Goal: Task Accomplishment & Management: Manage account settings

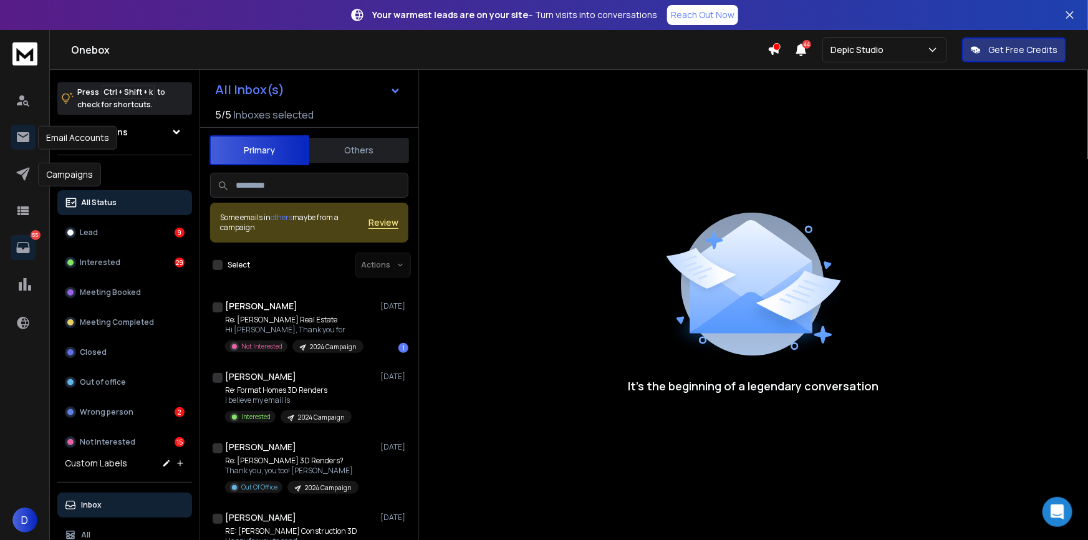
click at [26, 138] on icon at bounding box center [23, 137] width 12 height 10
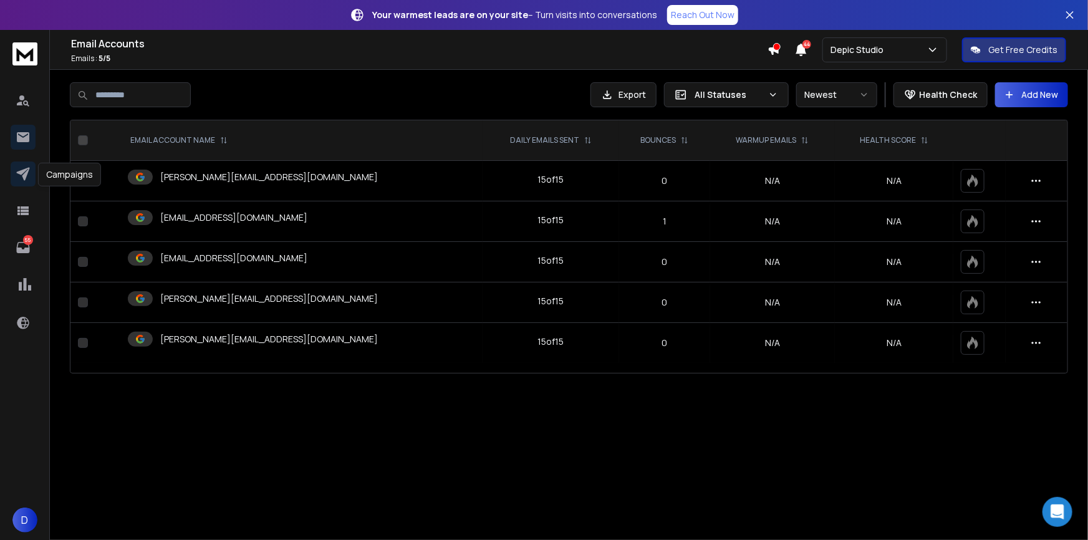
click at [26, 176] on icon at bounding box center [23, 173] width 15 height 15
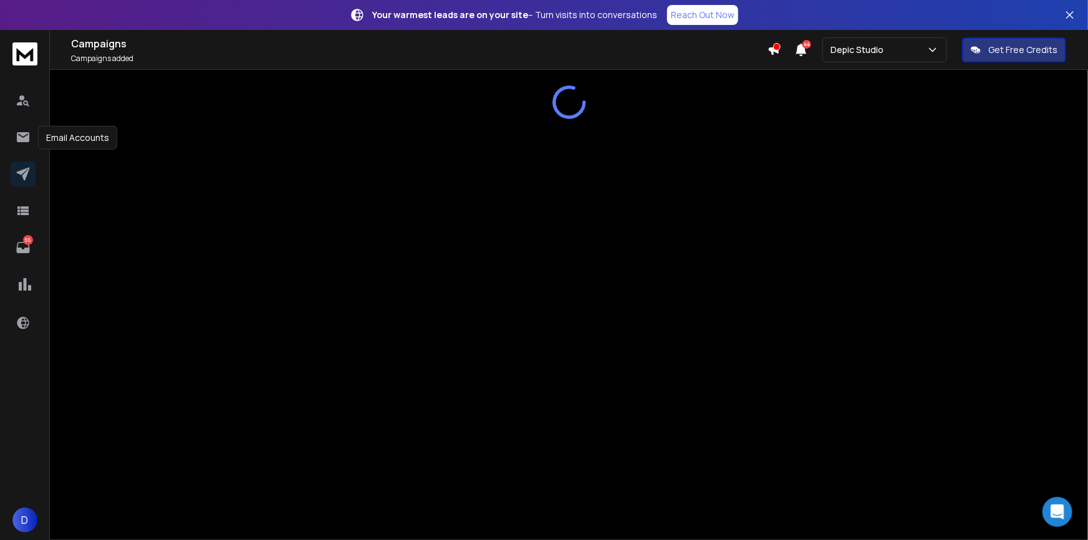
drag, startPoint x: 21, startPoint y: 136, endPoint x: 28, endPoint y: 152, distance: 17.9
click at [21, 137] on icon at bounding box center [23, 137] width 15 height 15
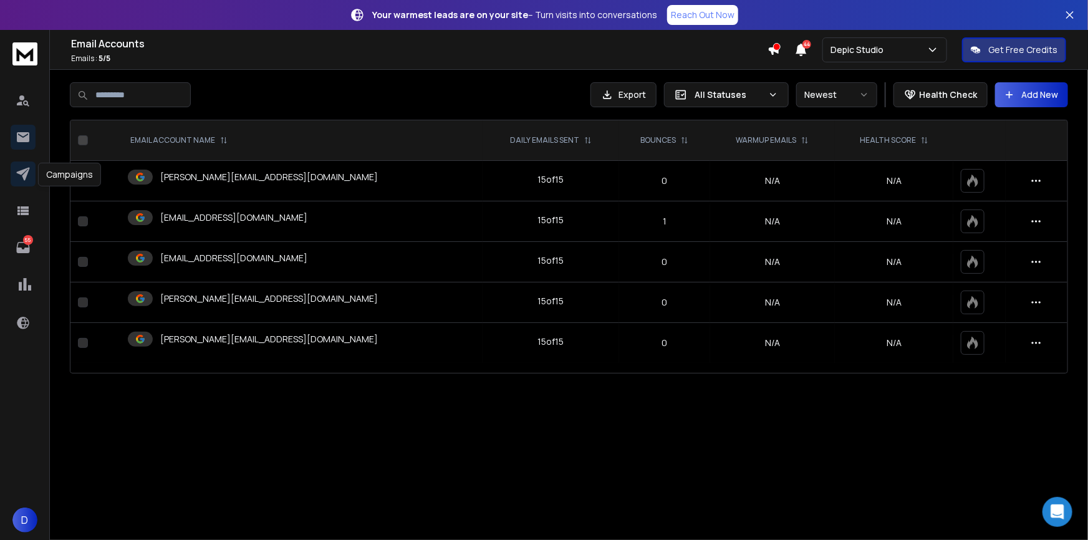
click at [21, 175] on icon at bounding box center [23, 173] width 15 height 15
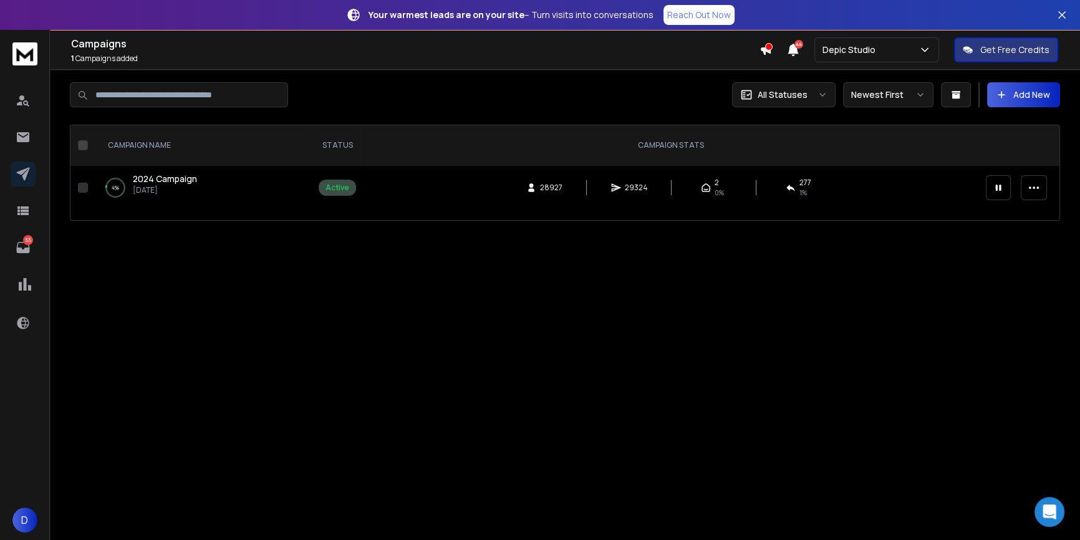
click at [275, 200] on div "4 % 2024 Campaign [DATE]" at bounding box center [201, 188] width 193 height 30
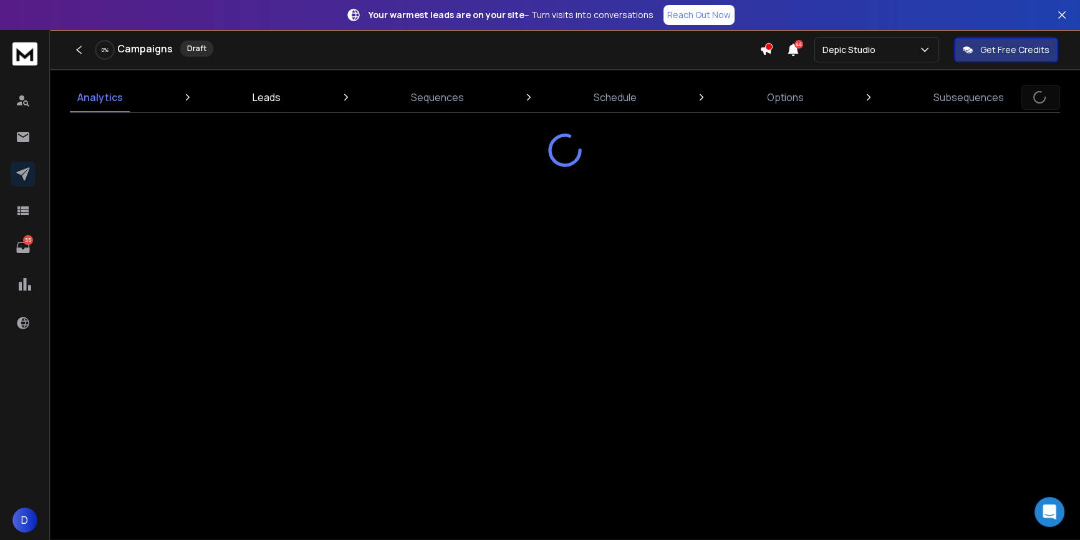
click at [270, 97] on p "Leads" at bounding box center [267, 97] width 28 height 15
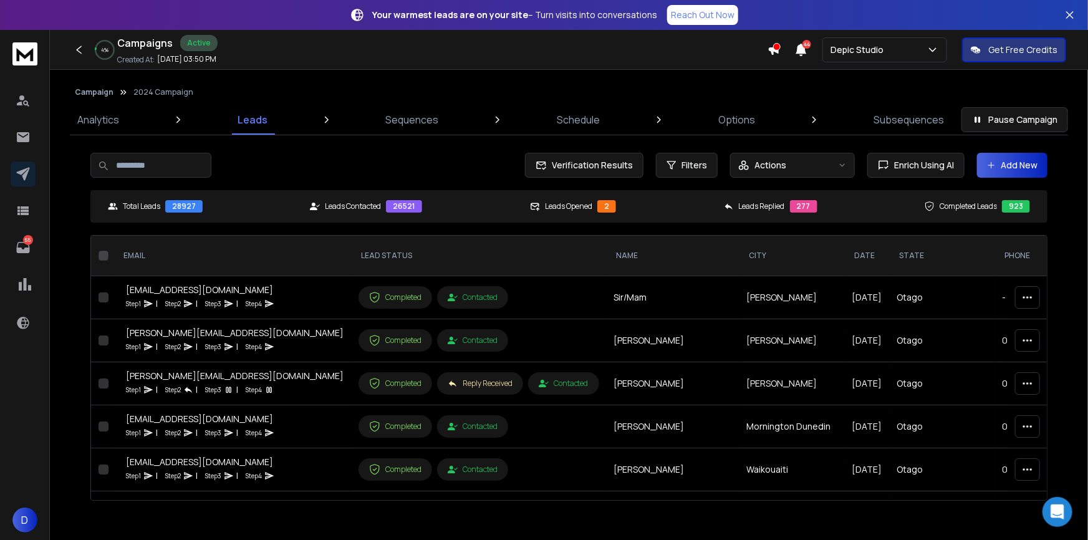
click at [1010, 176] on button "Add New" at bounding box center [1012, 165] width 70 height 25
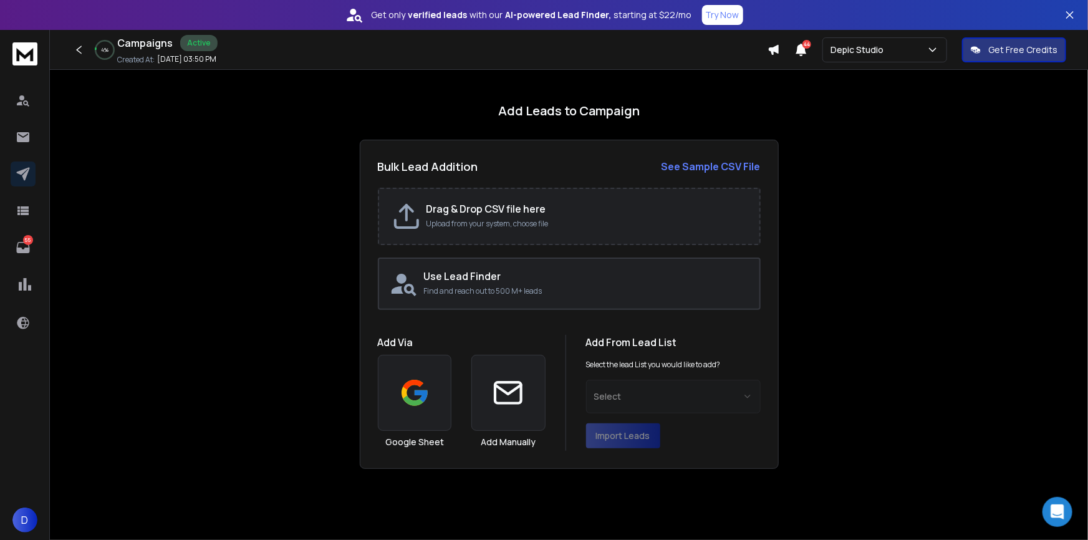
click at [1010, 170] on div "Add Leads to Campaign Bulk Lead Addition See Sample CSV File Drag & Drop CSV fi…" at bounding box center [544, 249] width 1088 height 439
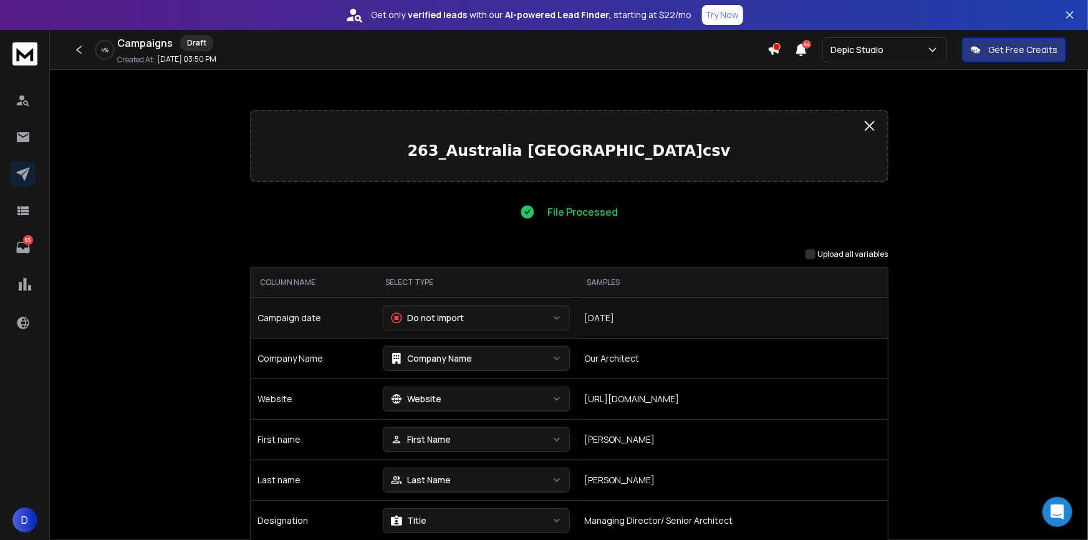
click at [471, 319] on button "Do not import" at bounding box center [476, 318] width 187 height 25
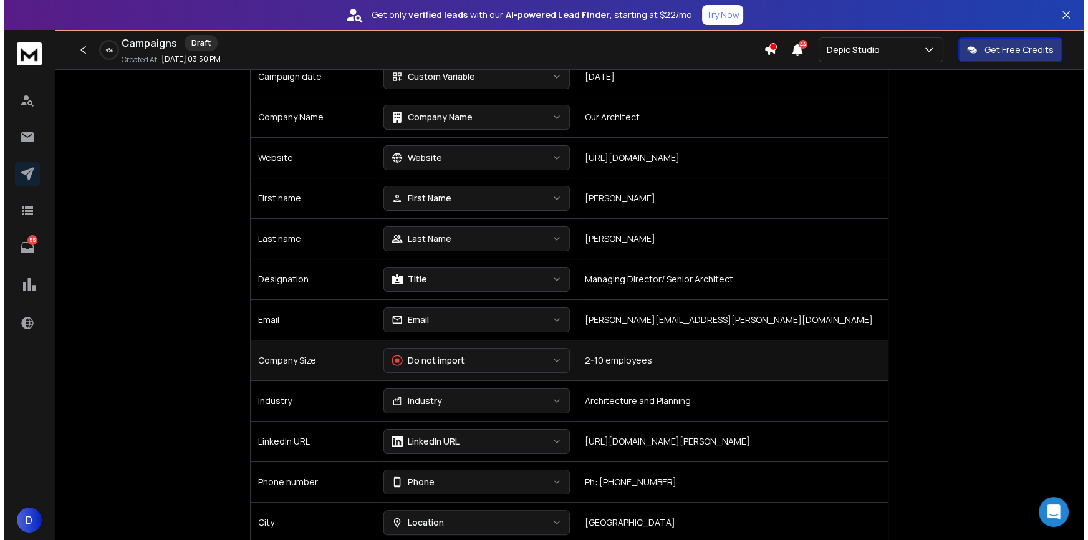
scroll to position [283, 0]
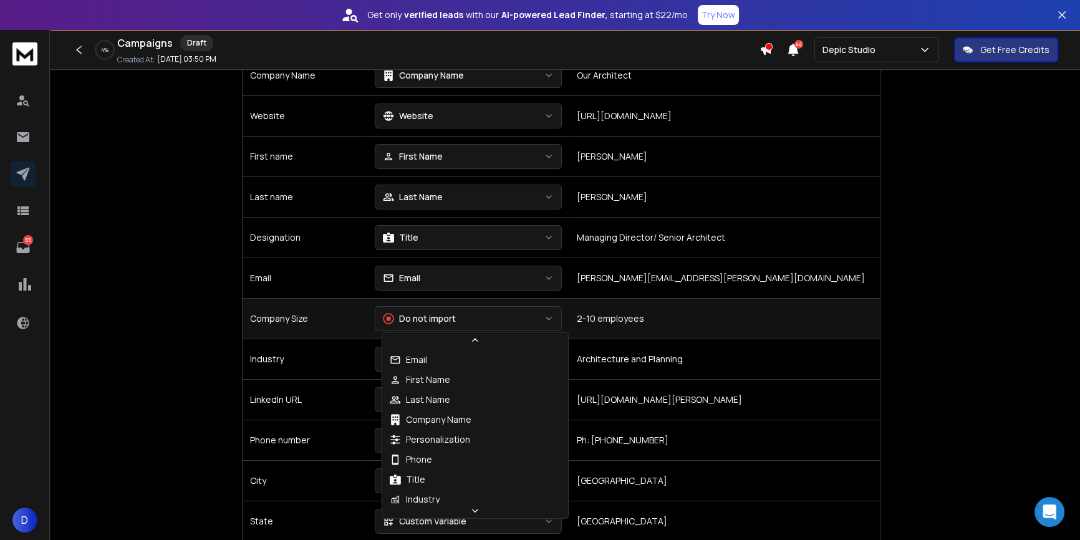
click at [412, 319] on div "Do not import" at bounding box center [419, 318] width 73 height 12
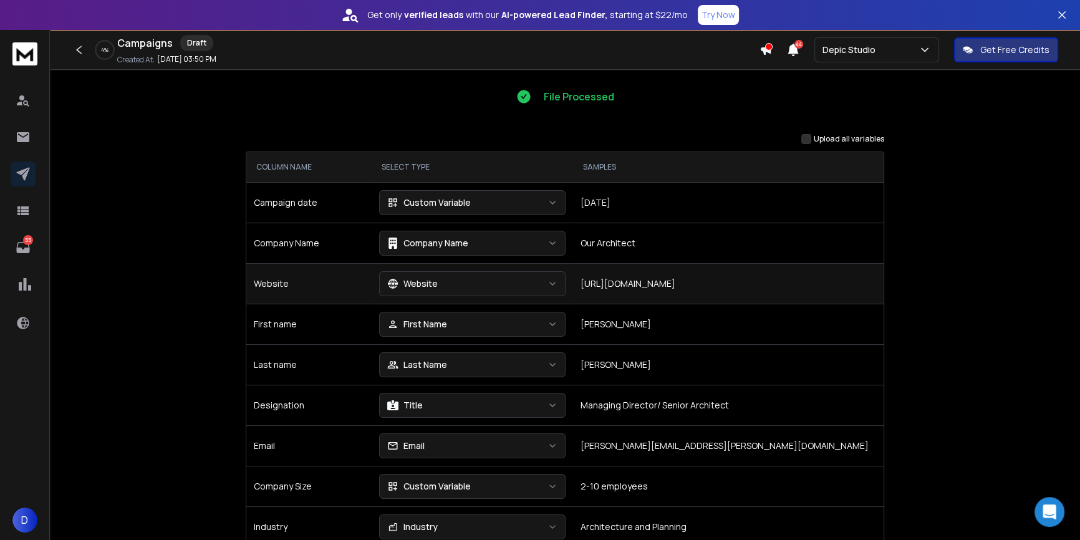
scroll to position [113, 0]
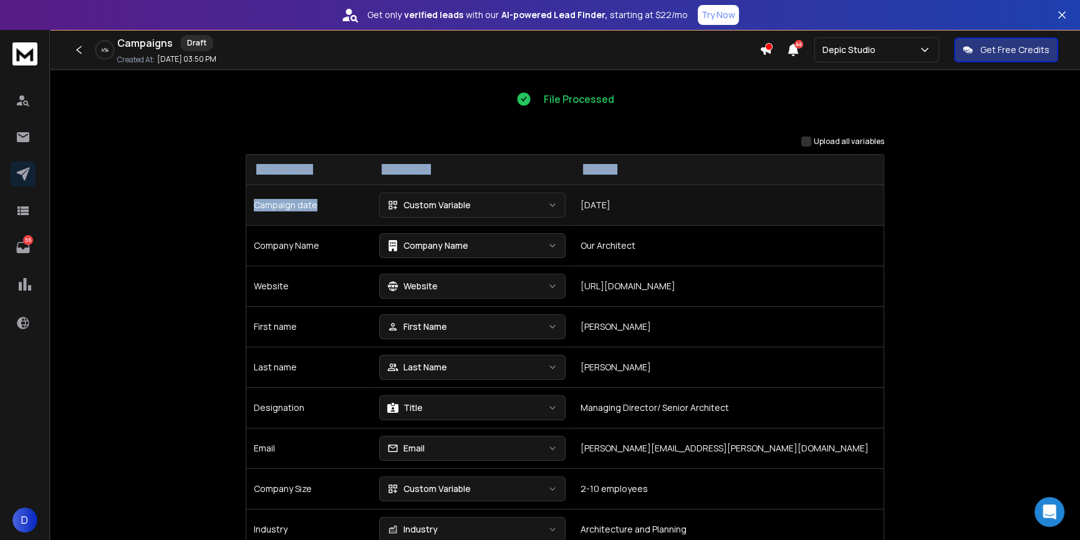
drag, startPoint x: 208, startPoint y: 206, endPoint x: 328, endPoint y: 204, distance: 119.7
click at [328, 204] on div "263_Australia [GEOGRAPHIC_DATA]csv File Processed Upload all variables COLUMN N…" at bounding box center [540, 431] width 1080 height 1029
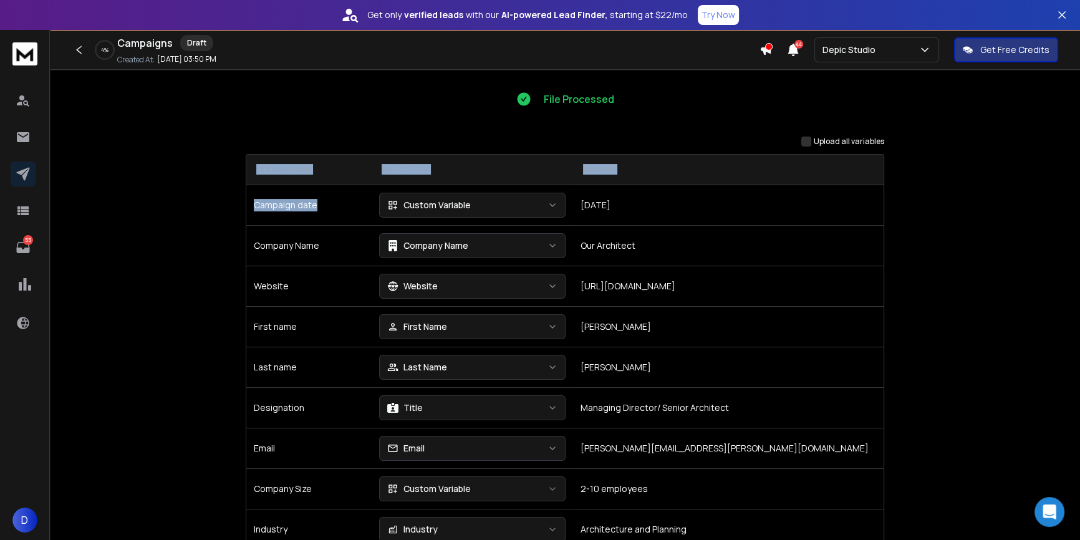
click at [212, 237] on div "263_Australia [GEOGRAPHIC_DATA]csv File Processed Upload all variables COLUMN N…" at bounding box center [540, 431] width 1080 height 1029
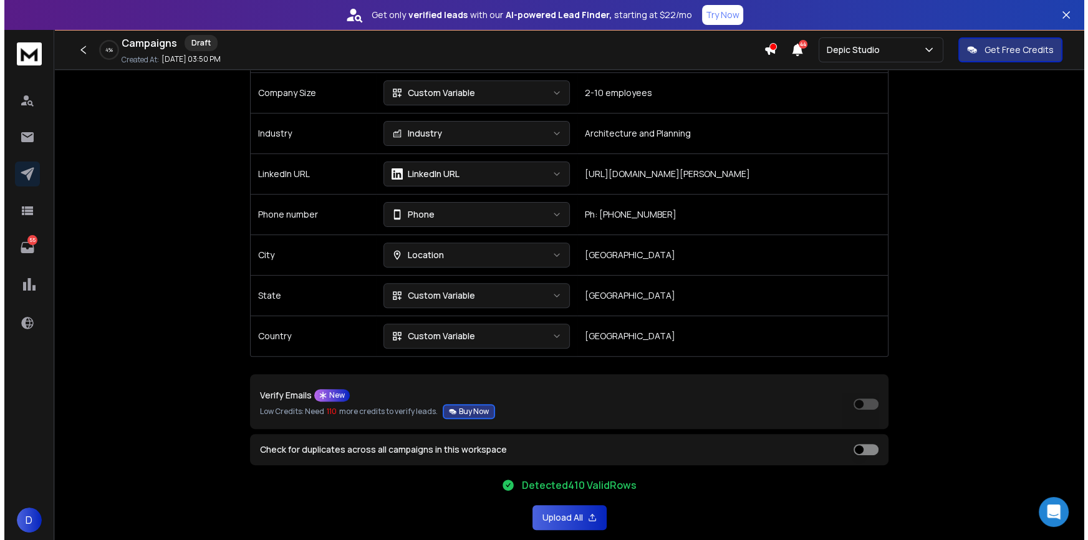
scroll to position [510, 0]
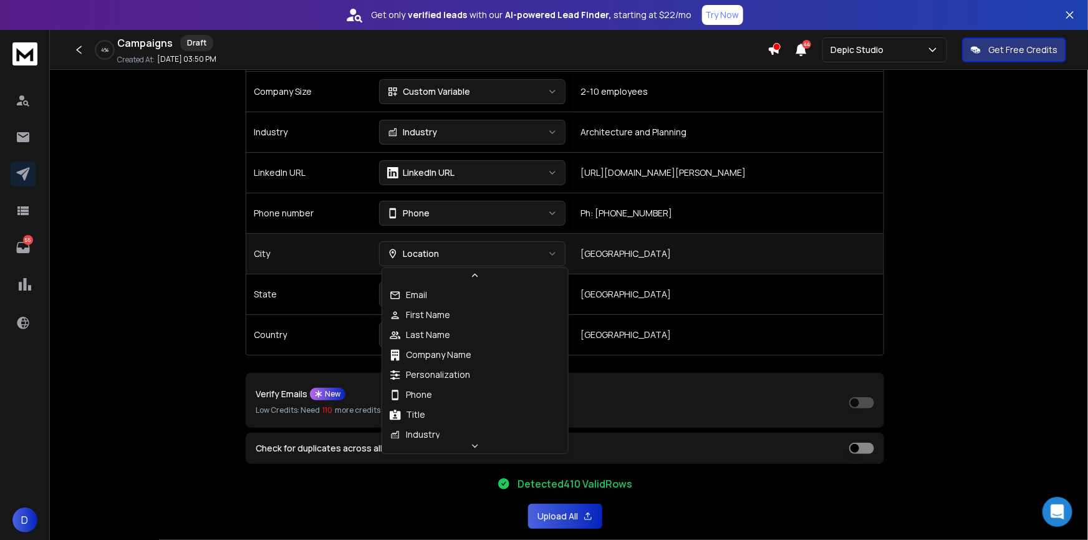
click at [451, 253] on button "Location" at bounding box center [472, 253] width 187 height 25
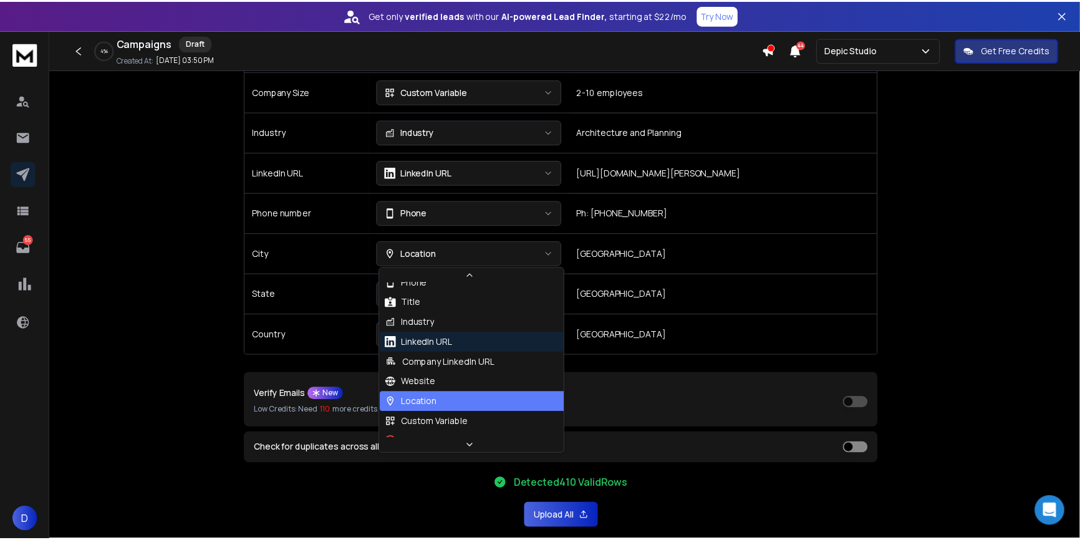
scroll to position [112, 0]
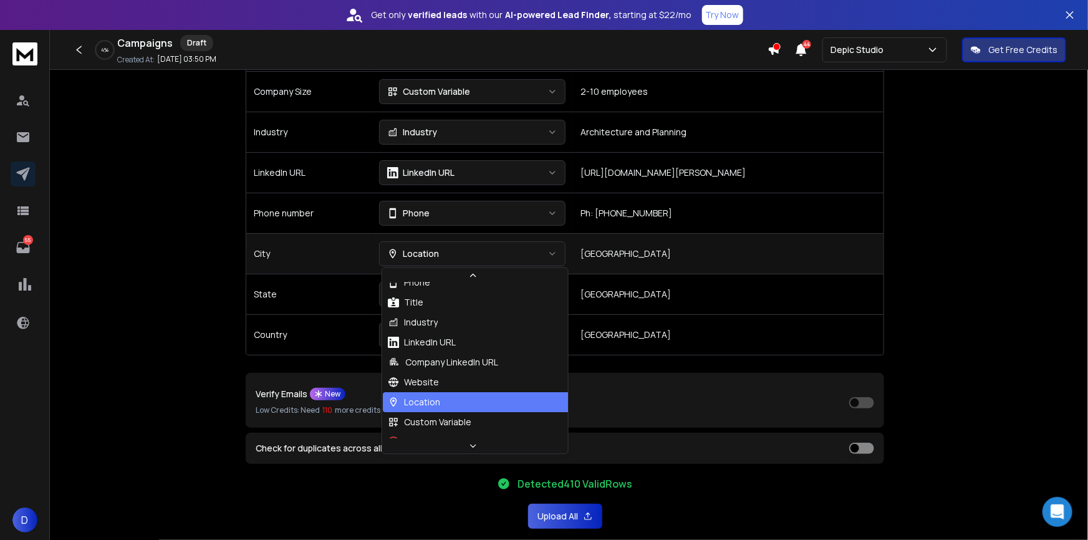
click at [544, 256] on button "Location" at bounding box center [472, 253] width 187 height 25
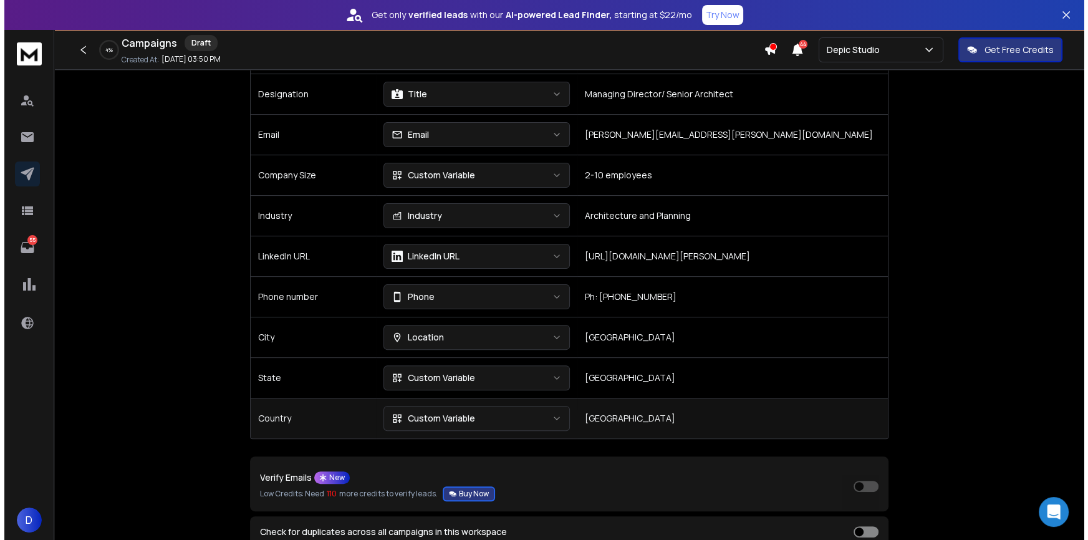
scroll to position [517, 0]
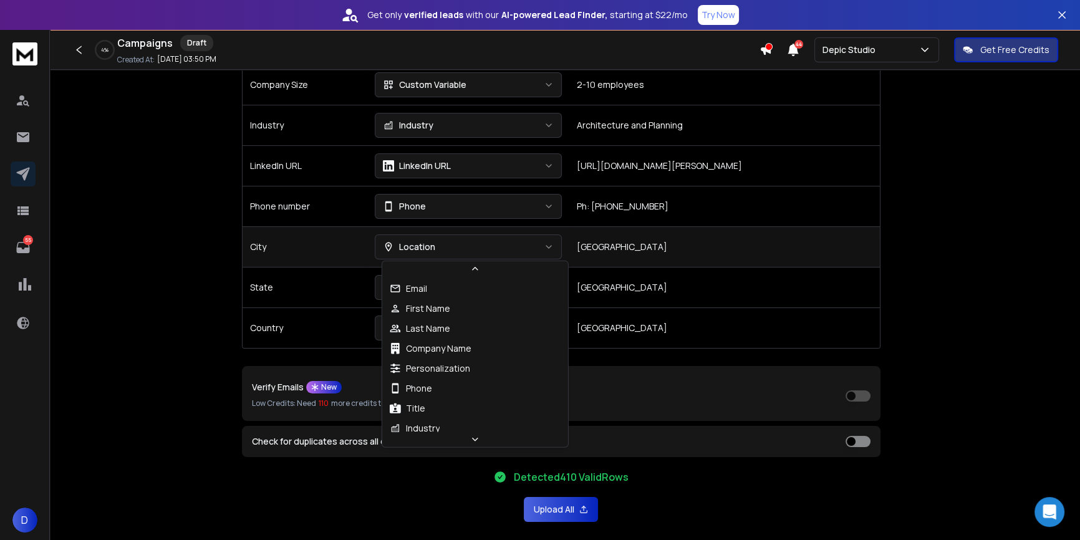
click at [506, 243] on button "Location" at bounding box center [468, 246] width 187 height 25
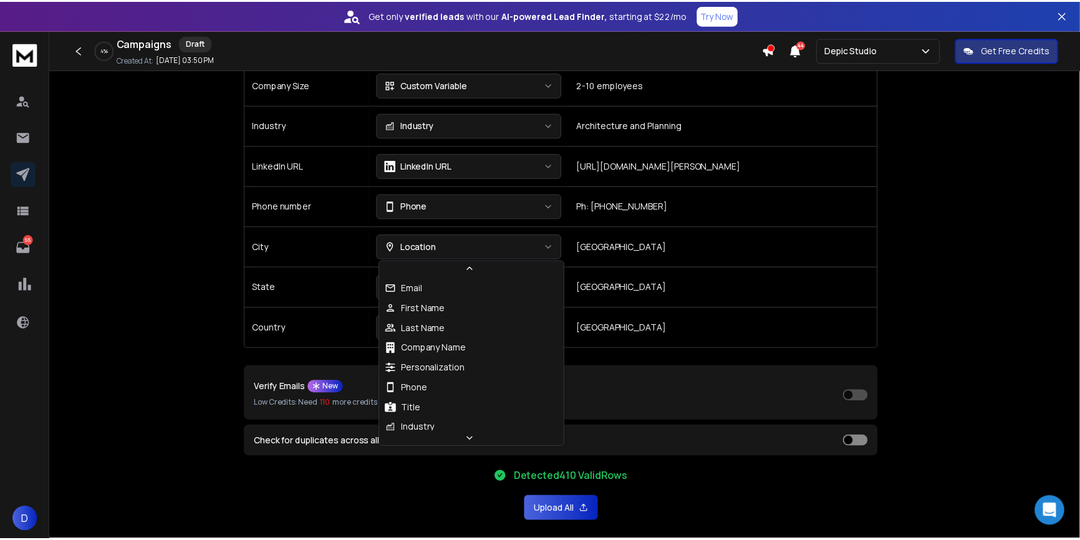
scroll to position [56, 0]
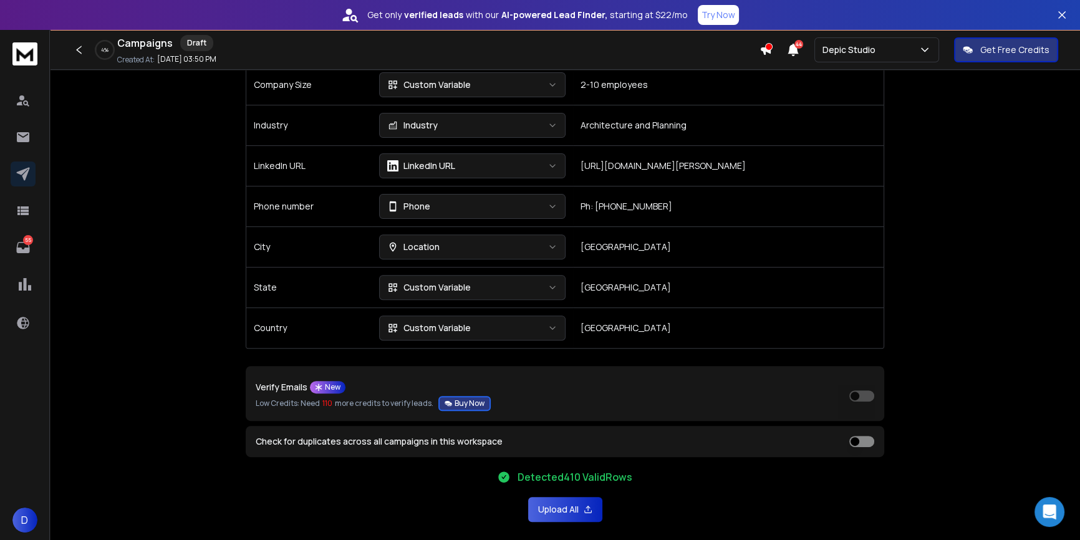
click at [142, 259] on div "263_Australia [GEOGRAPHIC_DATA]csv File Processed Upload all variables COLUMN N…" at bounding box center [540, 27] width 1080 height 1029
click at [570, 508] on button "Upload All" at bounding box center [565, 509] width 74 height 25
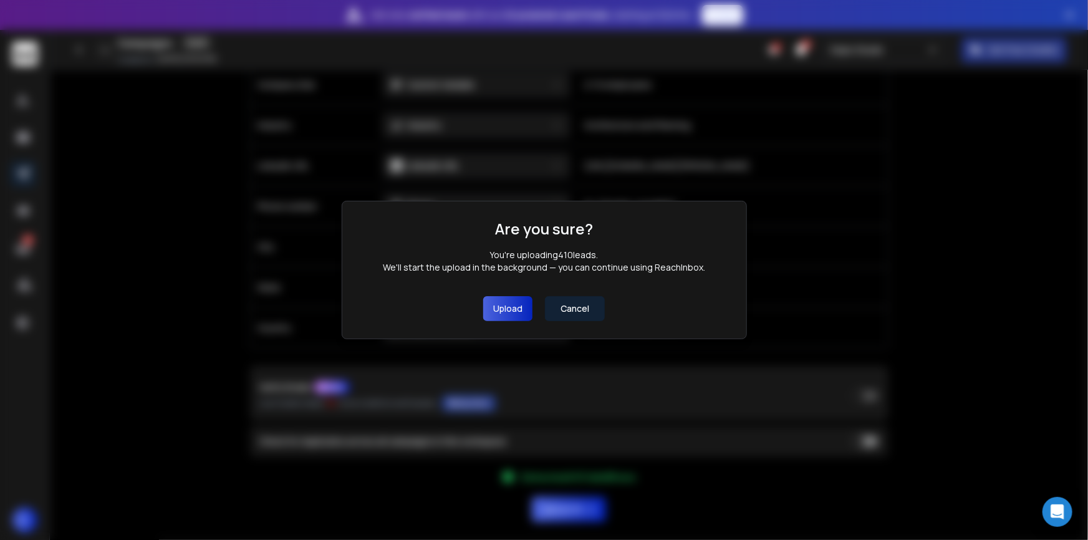
click at [510, 309] on button "Upload" at bounding box center [507, 308] width 49 height 25
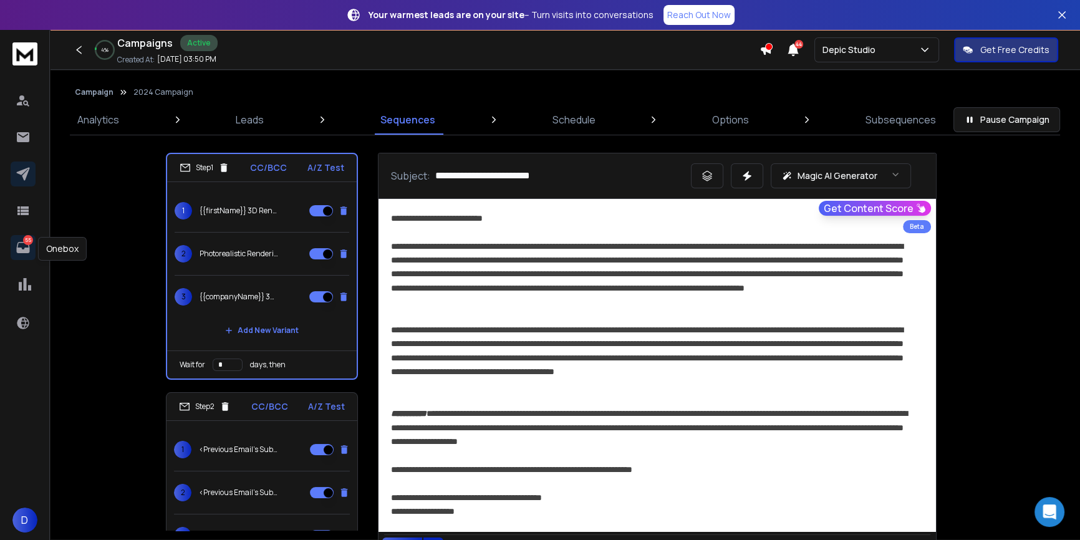
click at [24, 241] on p "55" at bounding box center [28, 240] width 10 height 10
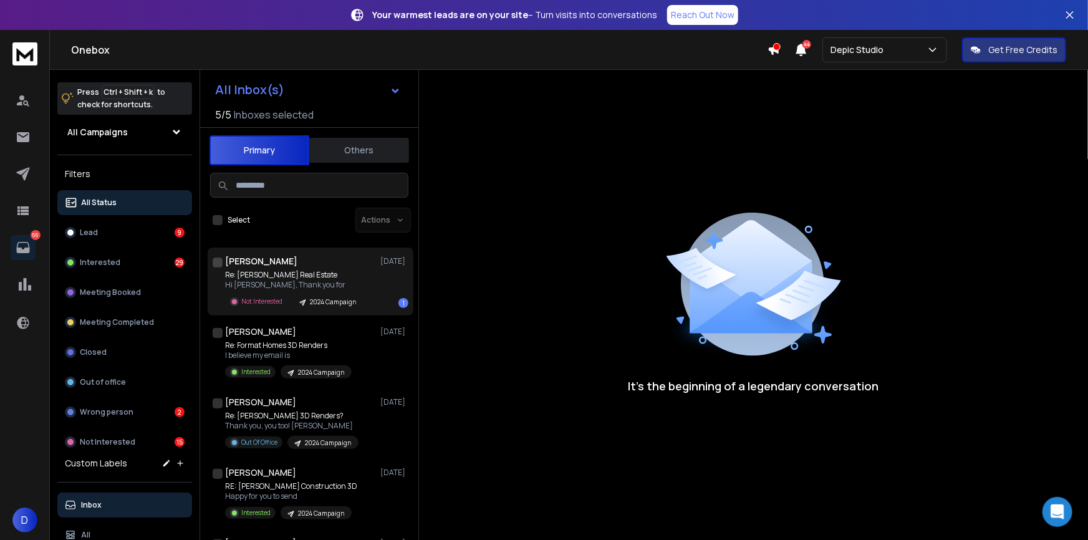
click at [273, 264] on div "[PERSON_NAME] [DATE]" at bounding box center [316, 261] width 183 height 12
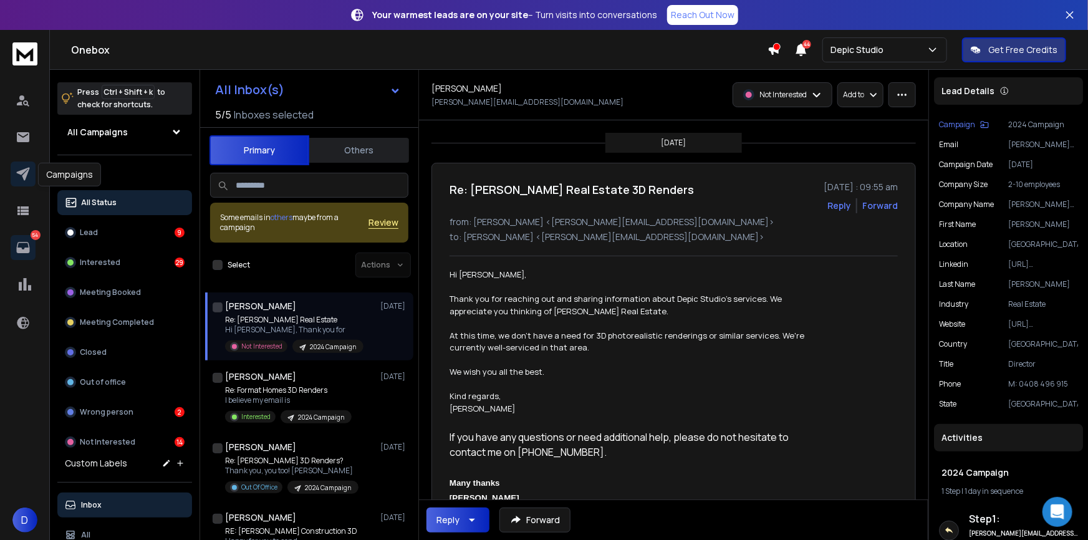
click at [26, 177] on icon at bounding box center [23, 173] width 15 height 15
